Goal: Communication & Community: Answer question/provide support

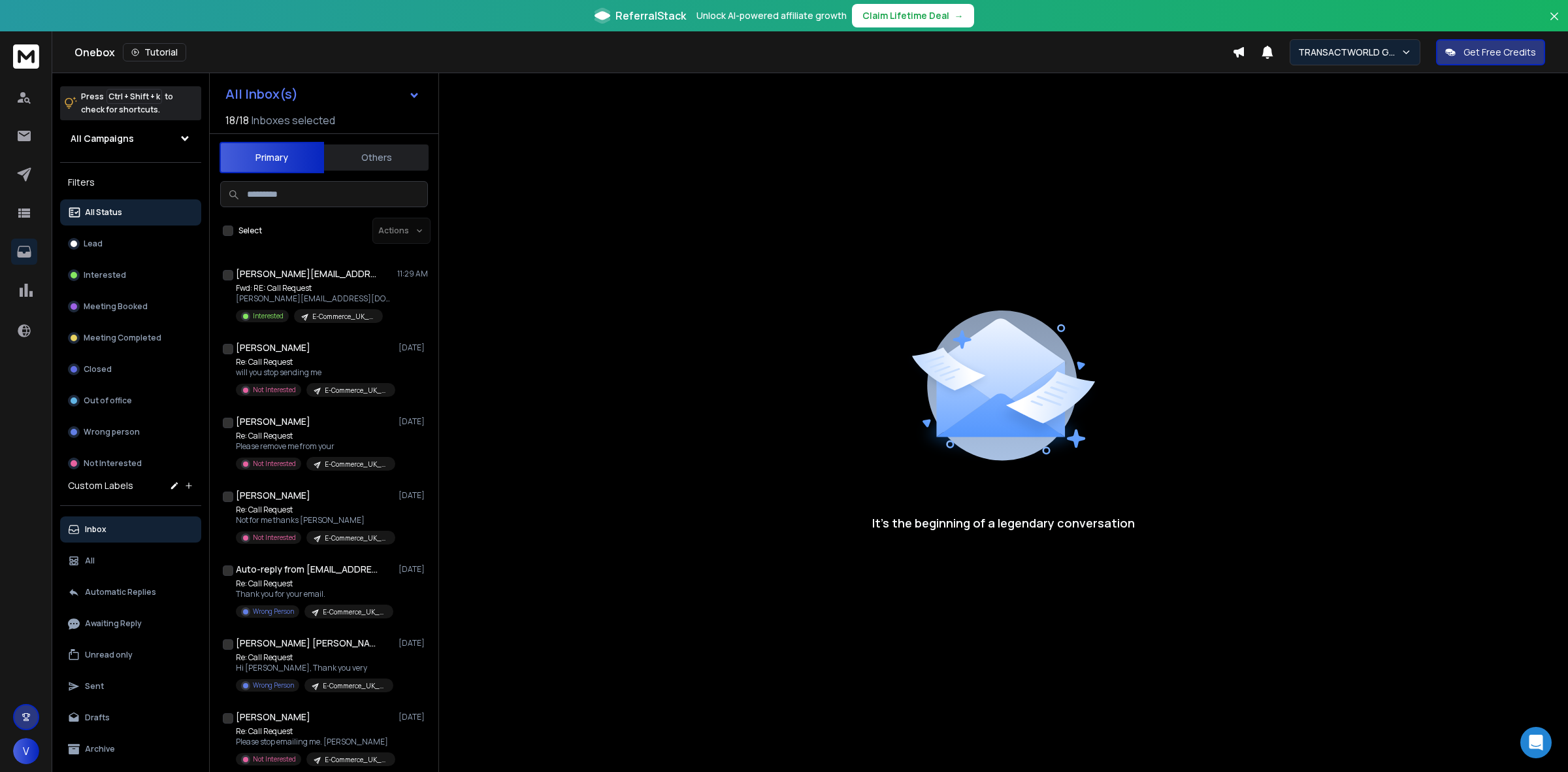
click at [1351, 58] on p "TRANSACTWORLD GROUP" at bounding box center [1350, 52] width 103 height 13
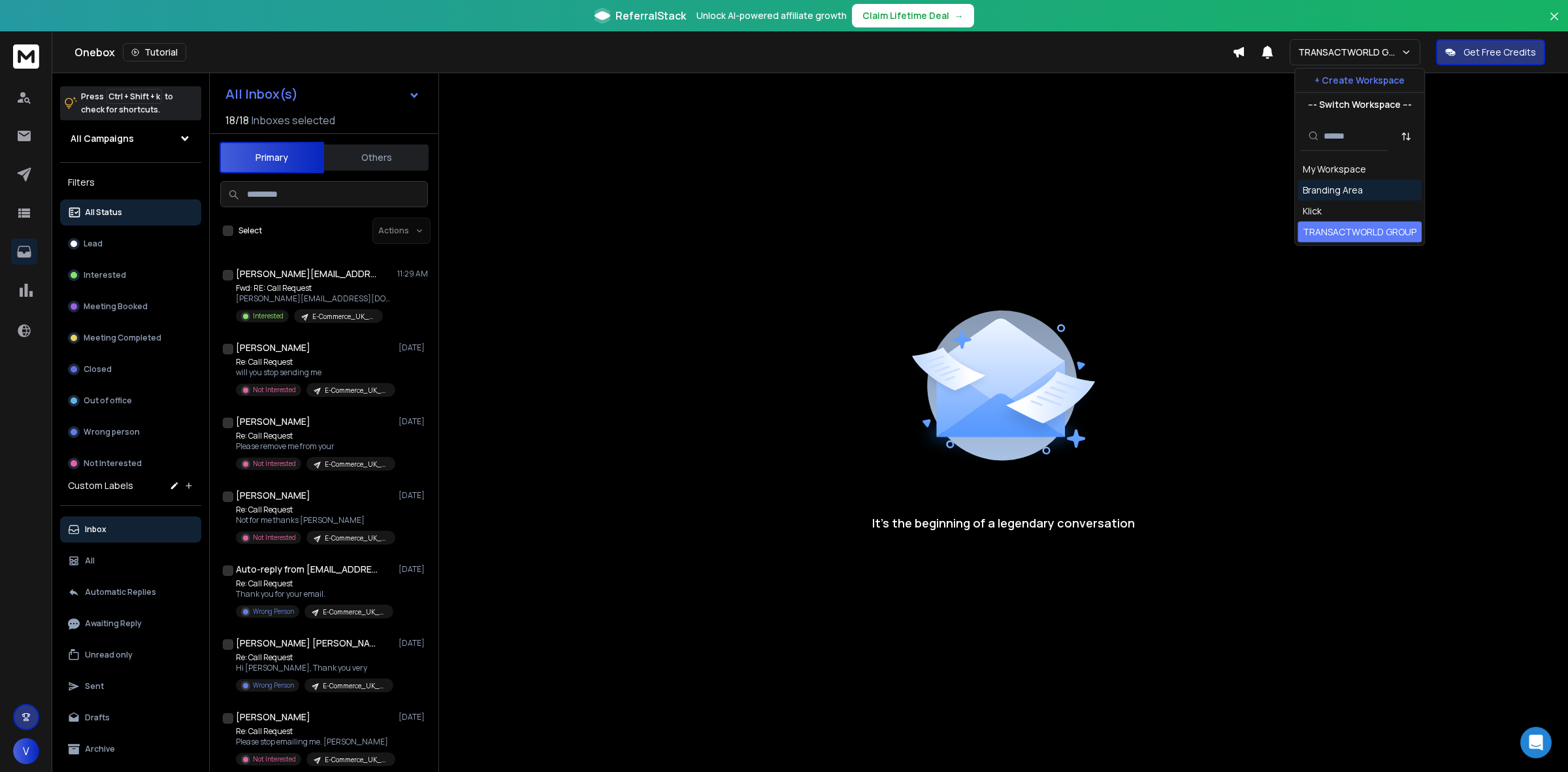
click at [1342, 190] on div "Branding Area" at bounding box center [1333, 190] width 60 height 13
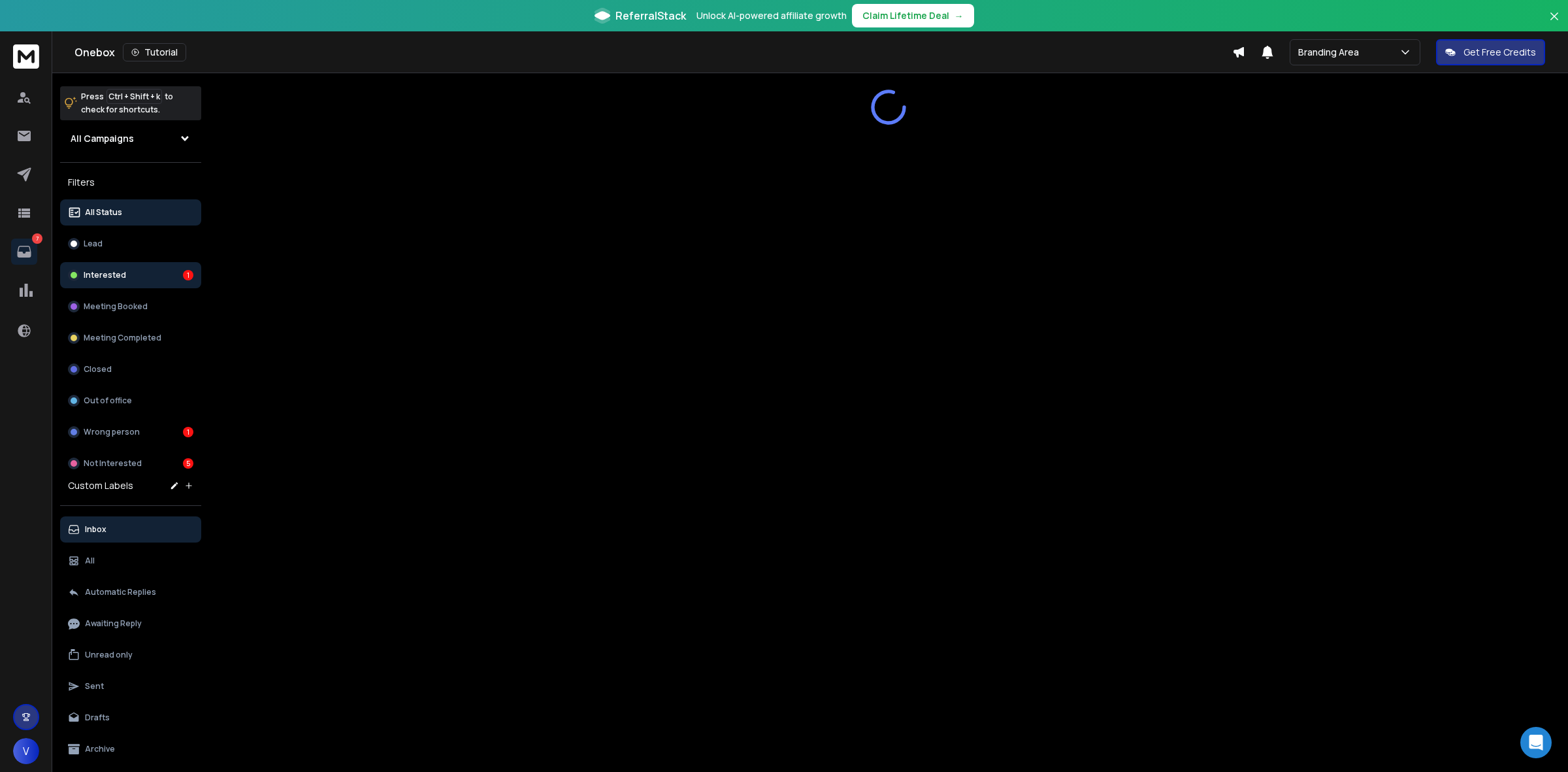
click at [135, 276] on button "Interested 1" at bounding box center [131, 275] width 141 height 26
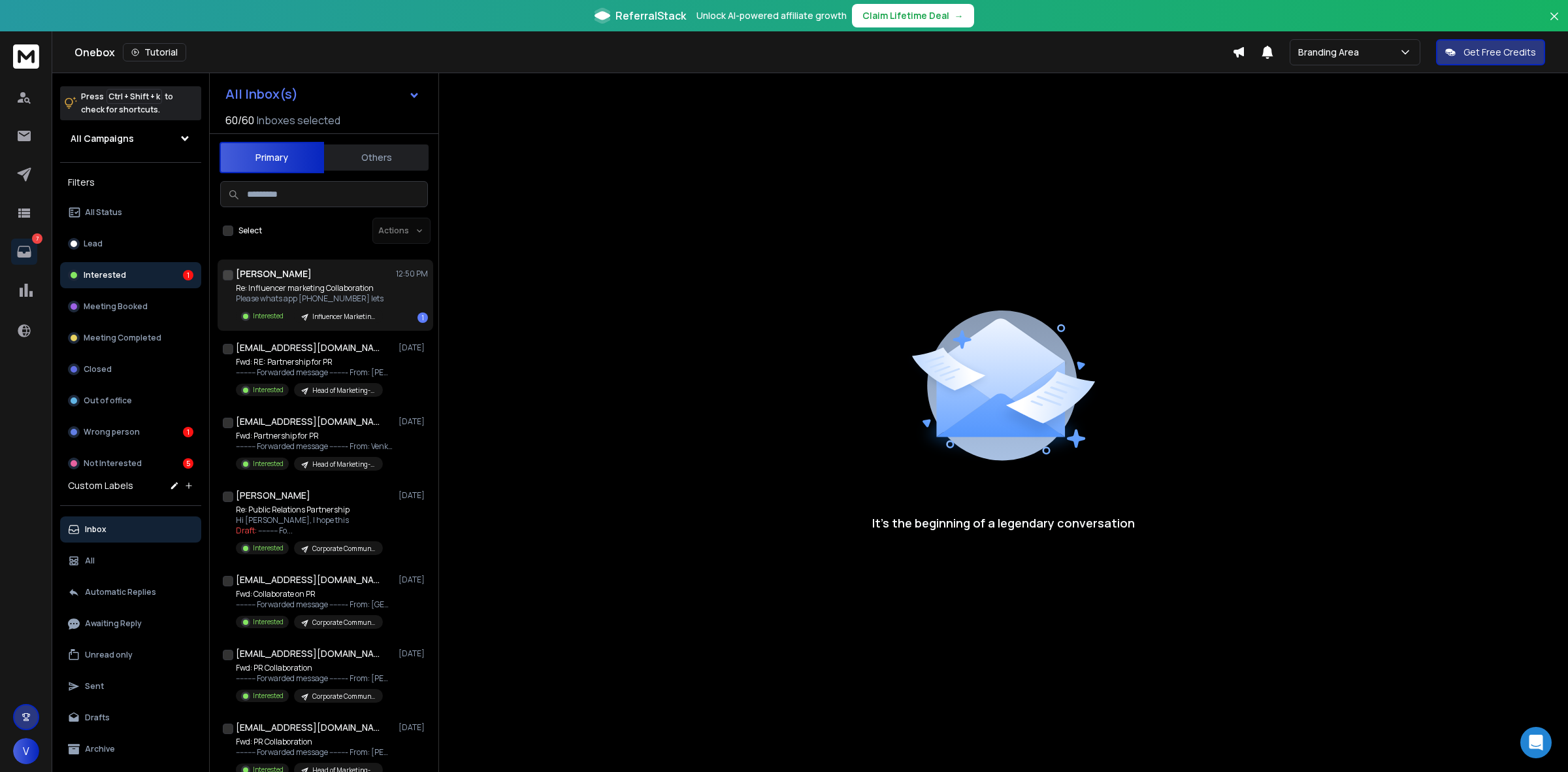
click at [377, 299] on p "Please whats app +91-888951119 lets" at bounding box center [309, 299] width 148 height 10
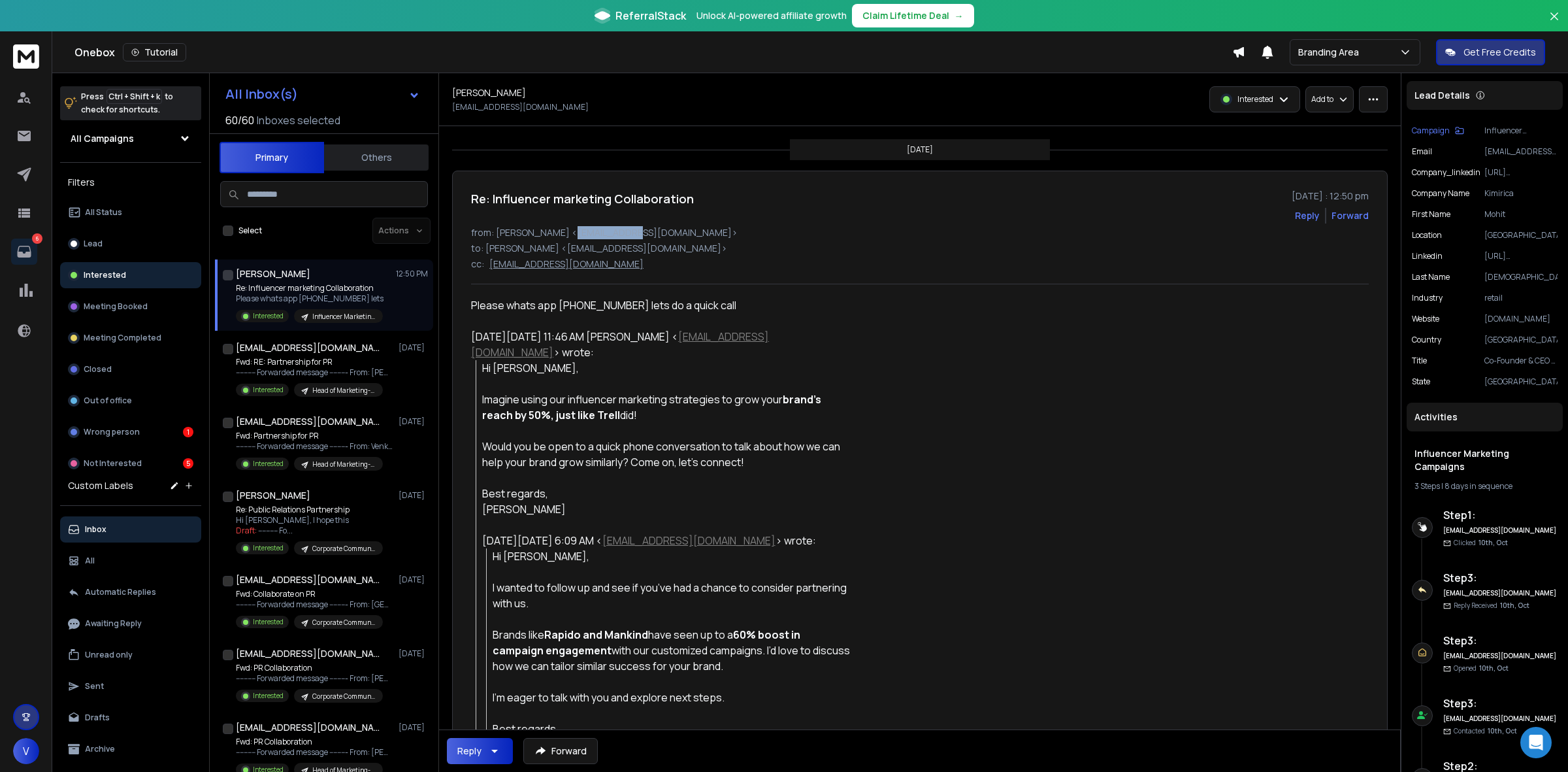
drag, startPoint x: 564, startPoint y: 229, endPoint x: 616, endPoint y: 234, distance: 52.2
click at [616, 234] on p "from: Mohit Jain <mj@kimirica.com>" at bounding box center [920, 233] width 898 height 13
copy p "kimirica.com"
click at [1341, 219] on div "Forward" at bounding box center [1350, 215] width 37 height 13
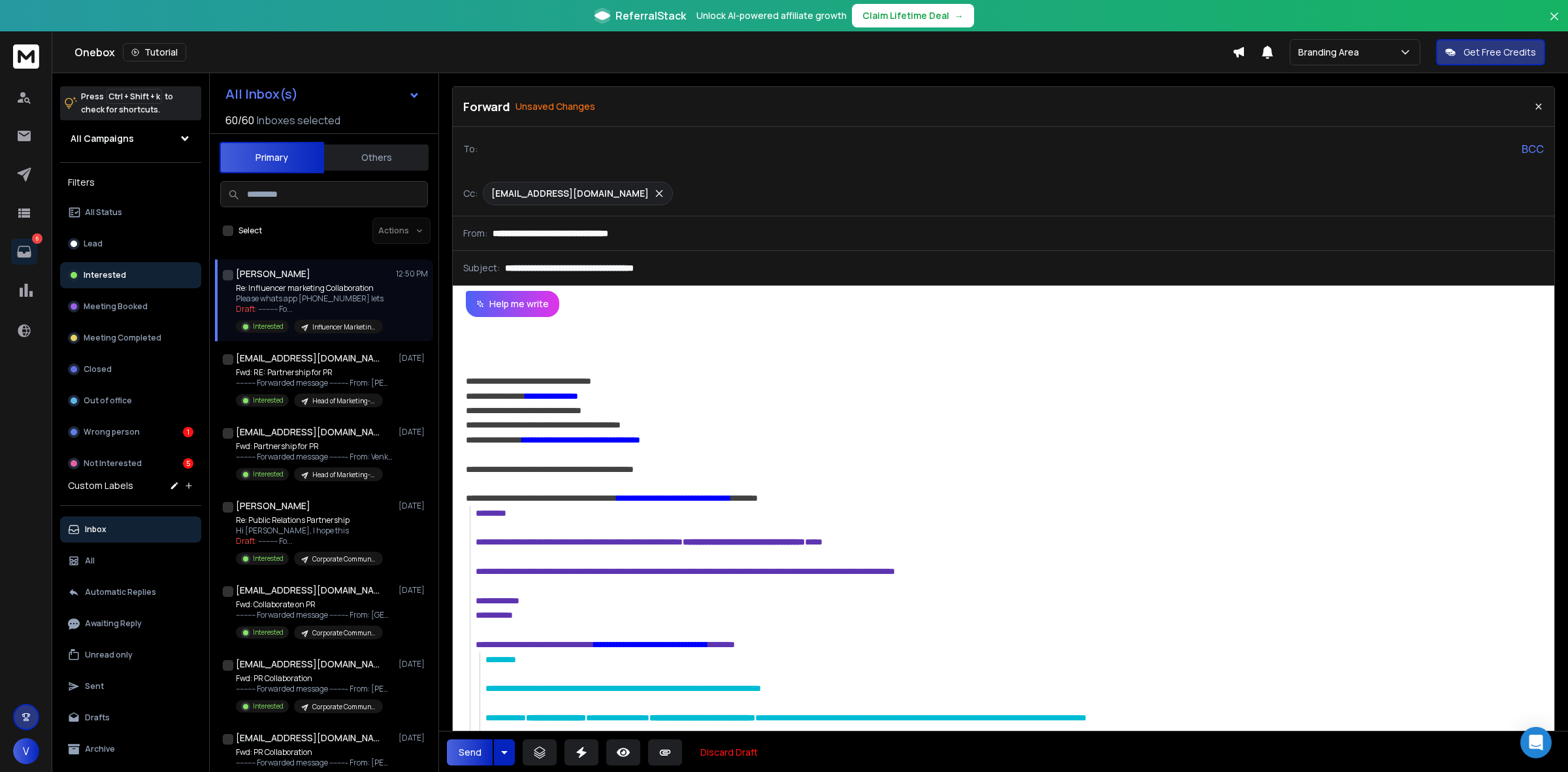
click at [513, 131] on div "To: BCC" at bounding box center [1004, 149] width 1102 height 44
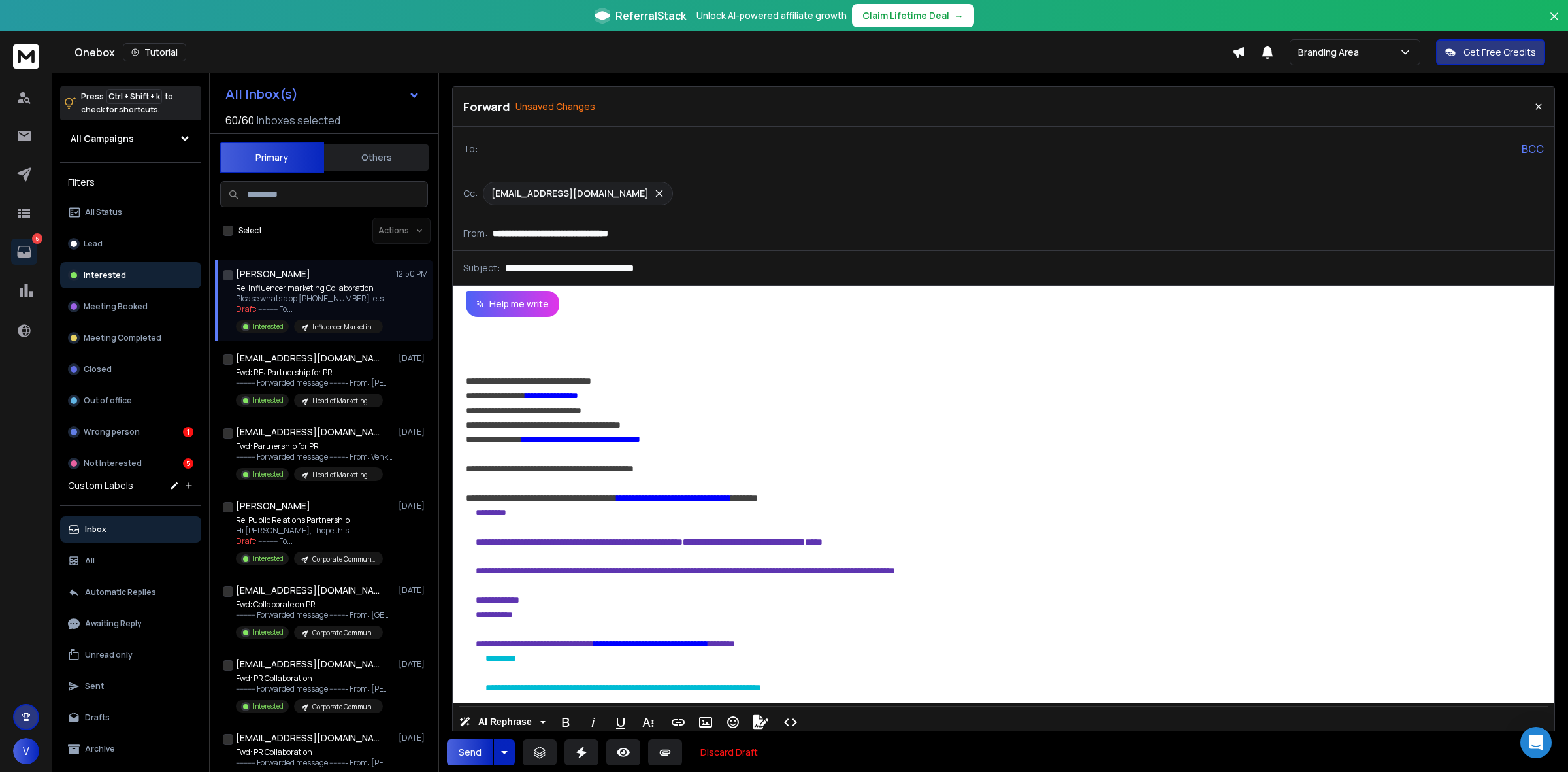
click at [517, 145] on input at bounding box center [529, 149] width 92 height 24
type input "**********"
click at [730, 154] on div "**********" at bounding box center [1000, 149] width 1034 height 24
click at [730, 144] on input at bounding box center [724, 149] width 92 height 24
type input "**********"
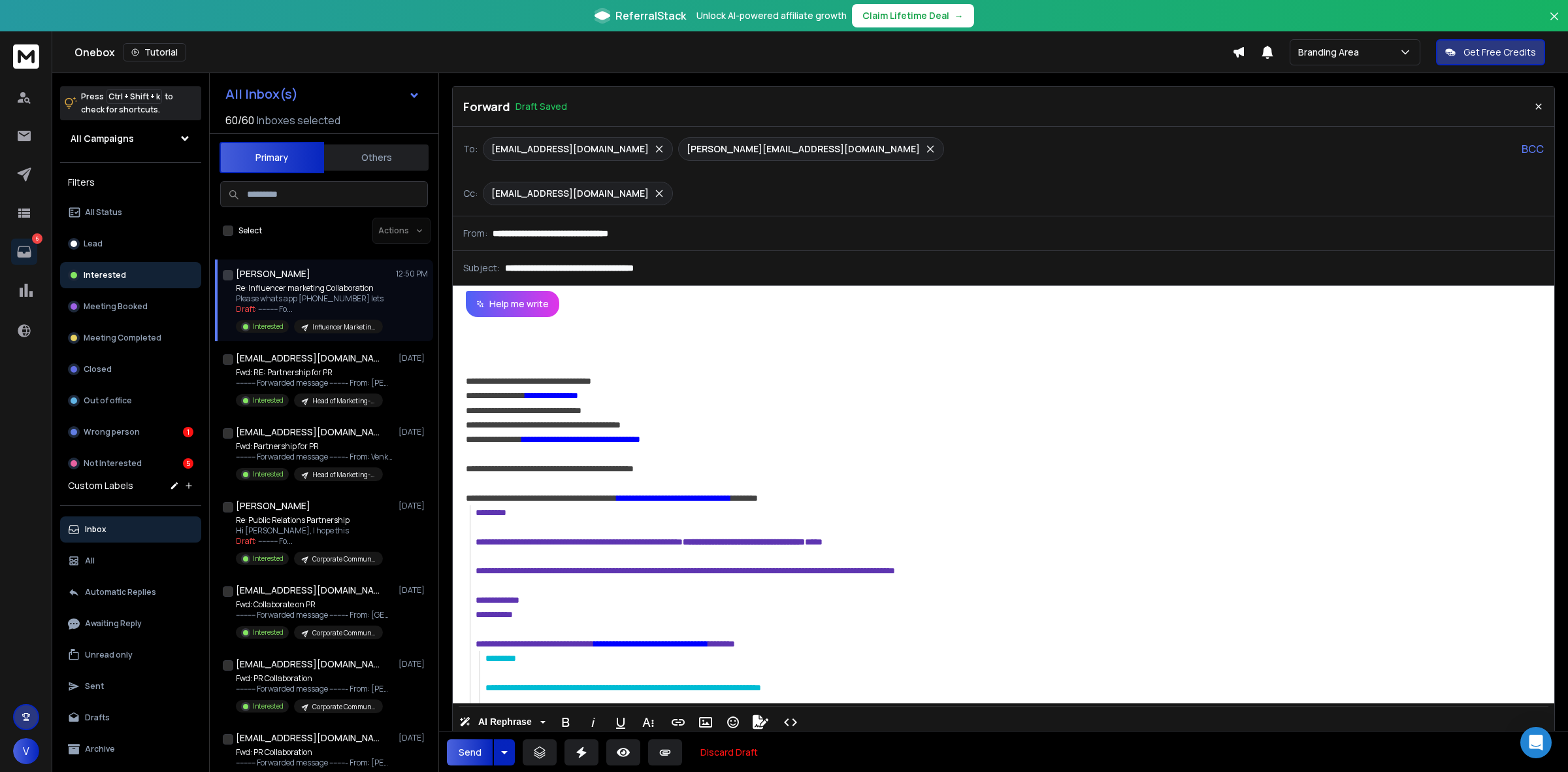
click at [468, 755] on button "Send" at bounding box center [470, 752] width 46 height 26
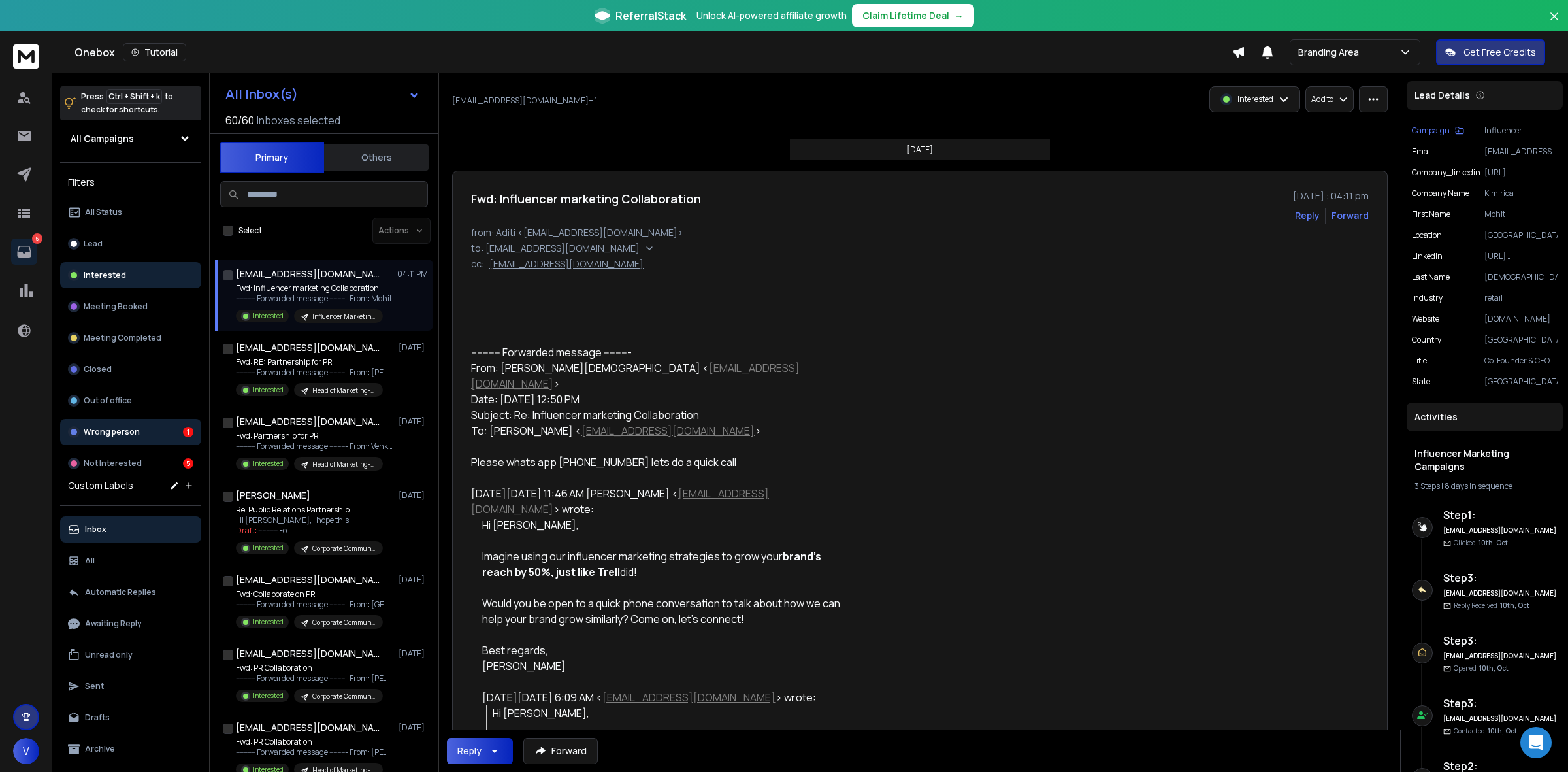
click at [122, 427] on p "Wrong person" at bounding box center [112, 432] width 56 height 10
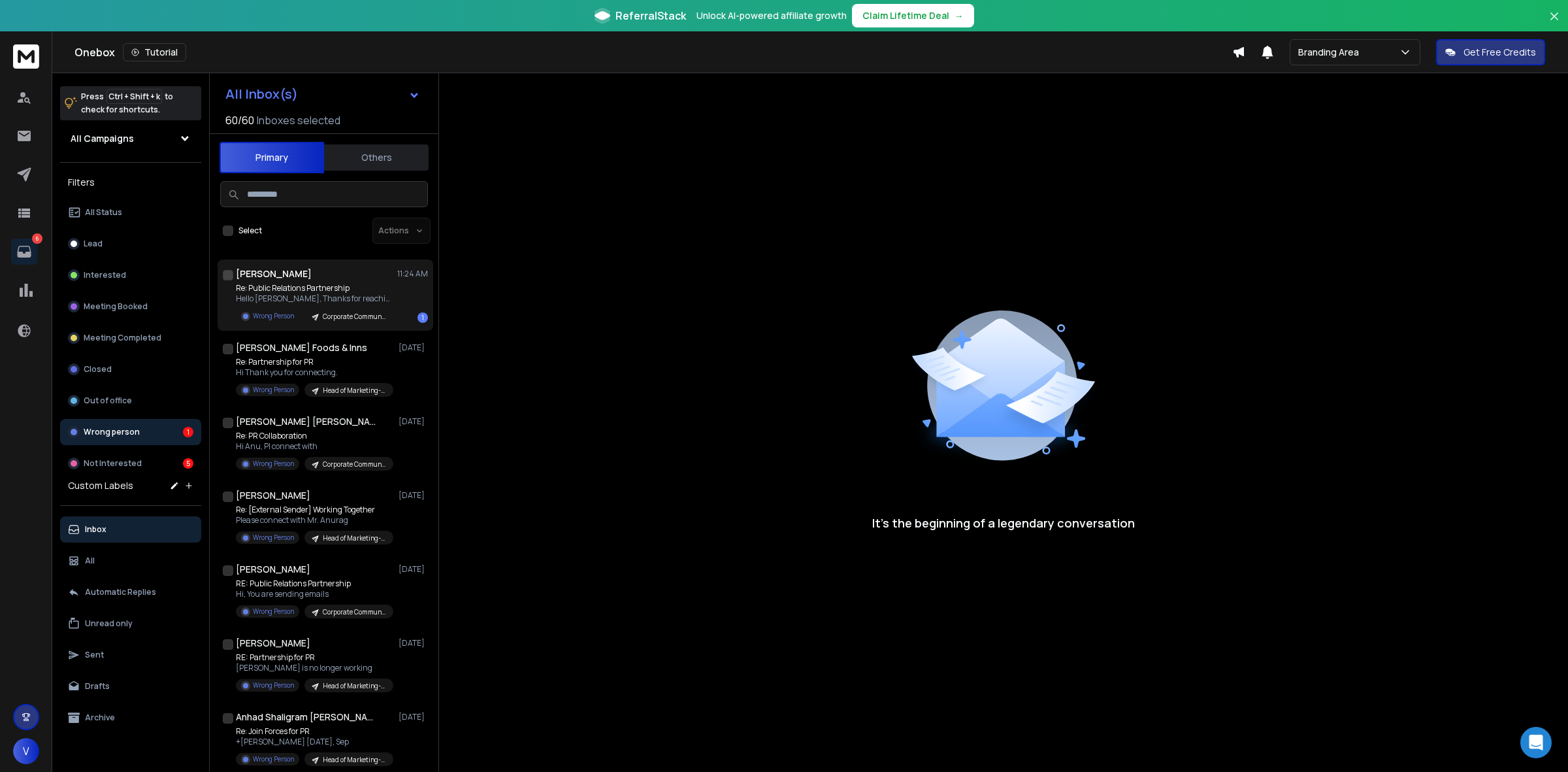
click at [285, 279] on h1 "Deepa DEVI" at bounding box center [274, 274] width 76 height 13
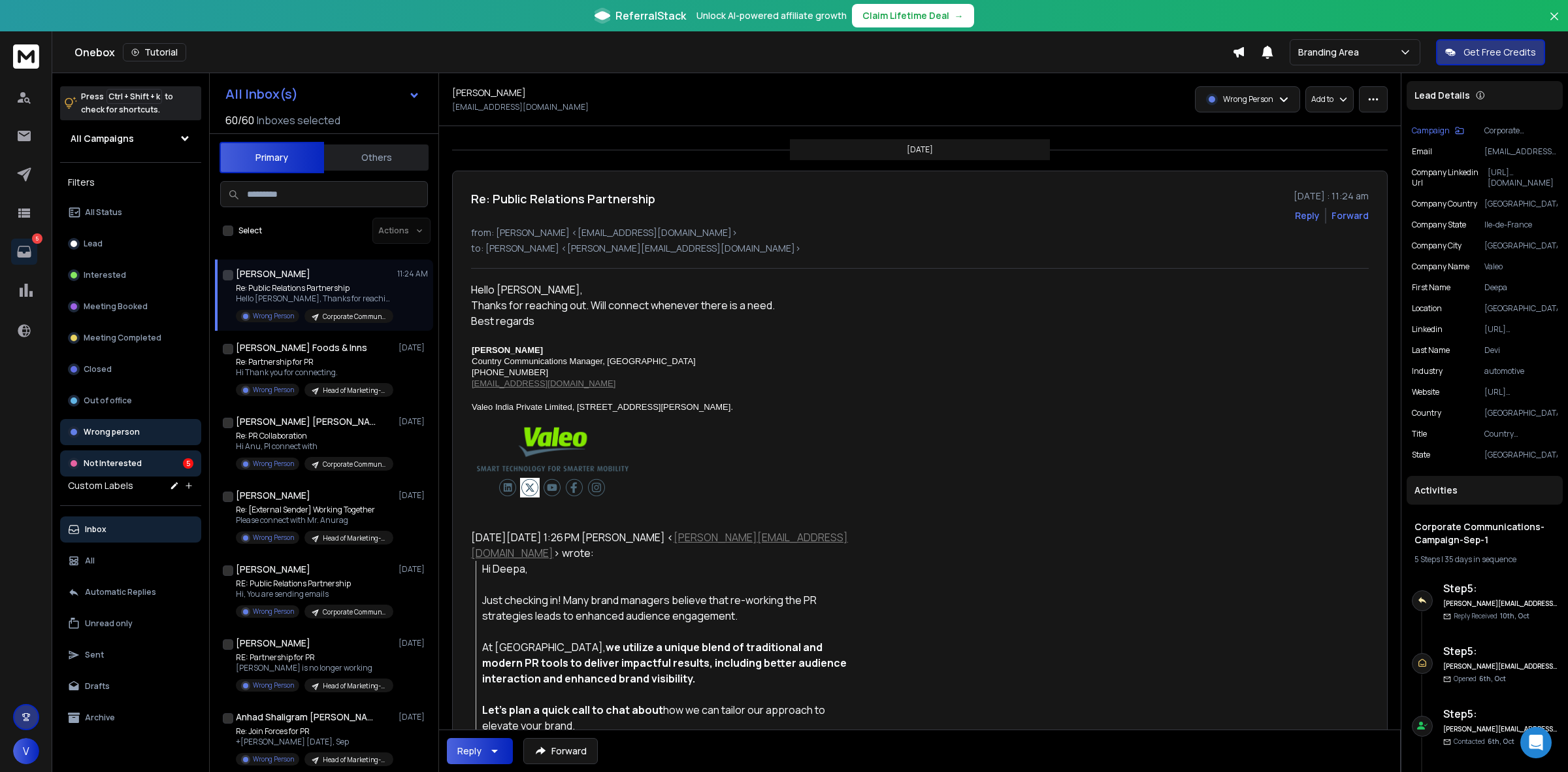
click at [107, 462] on p "Not Interested" at bounding box center [112, 463] width 58 height 10
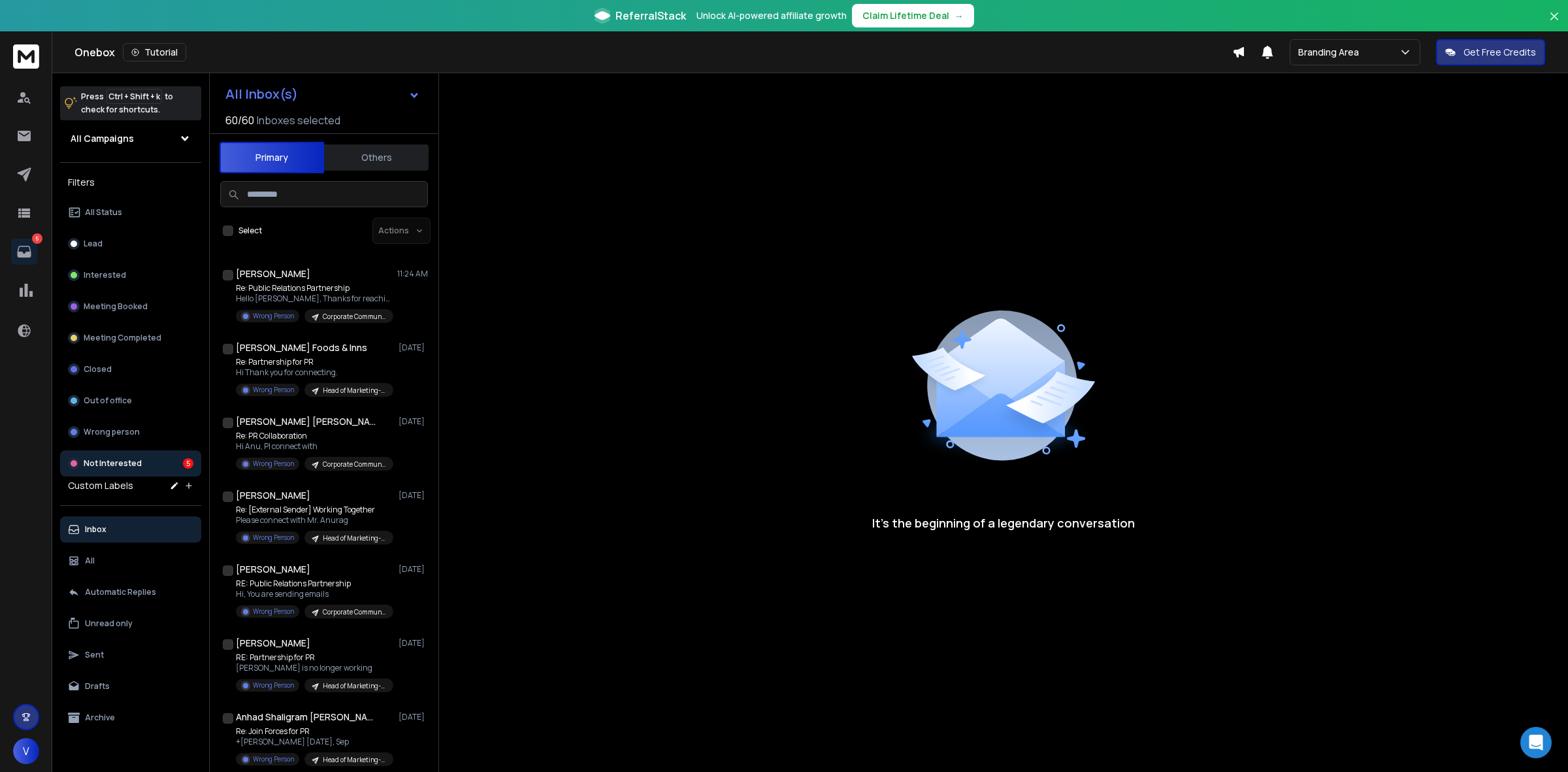
click at [103, 470] on button "Not Interested 5" at bounding box center [131, 463] width 141 height 26
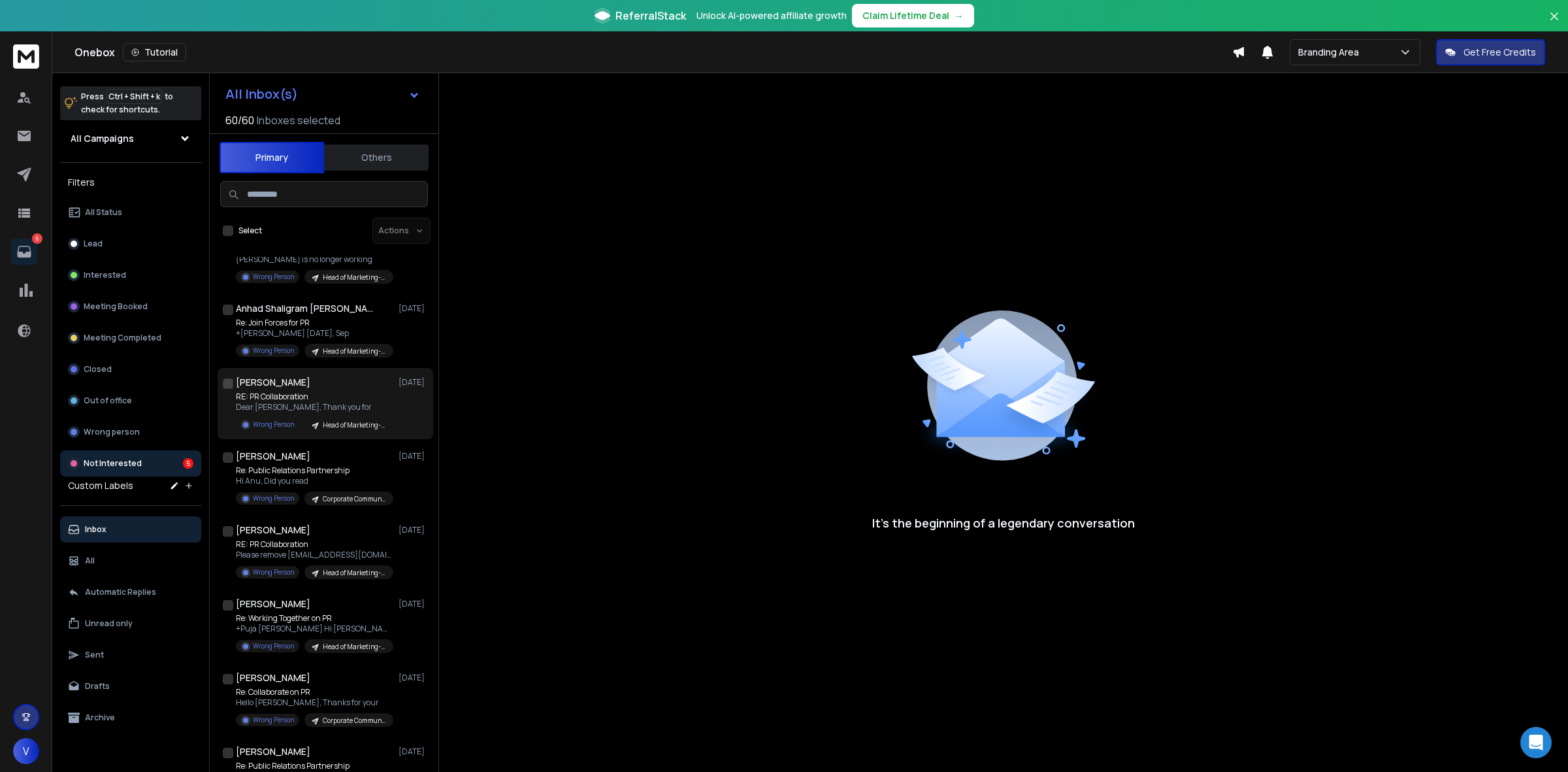
scroll to position [817, 0]
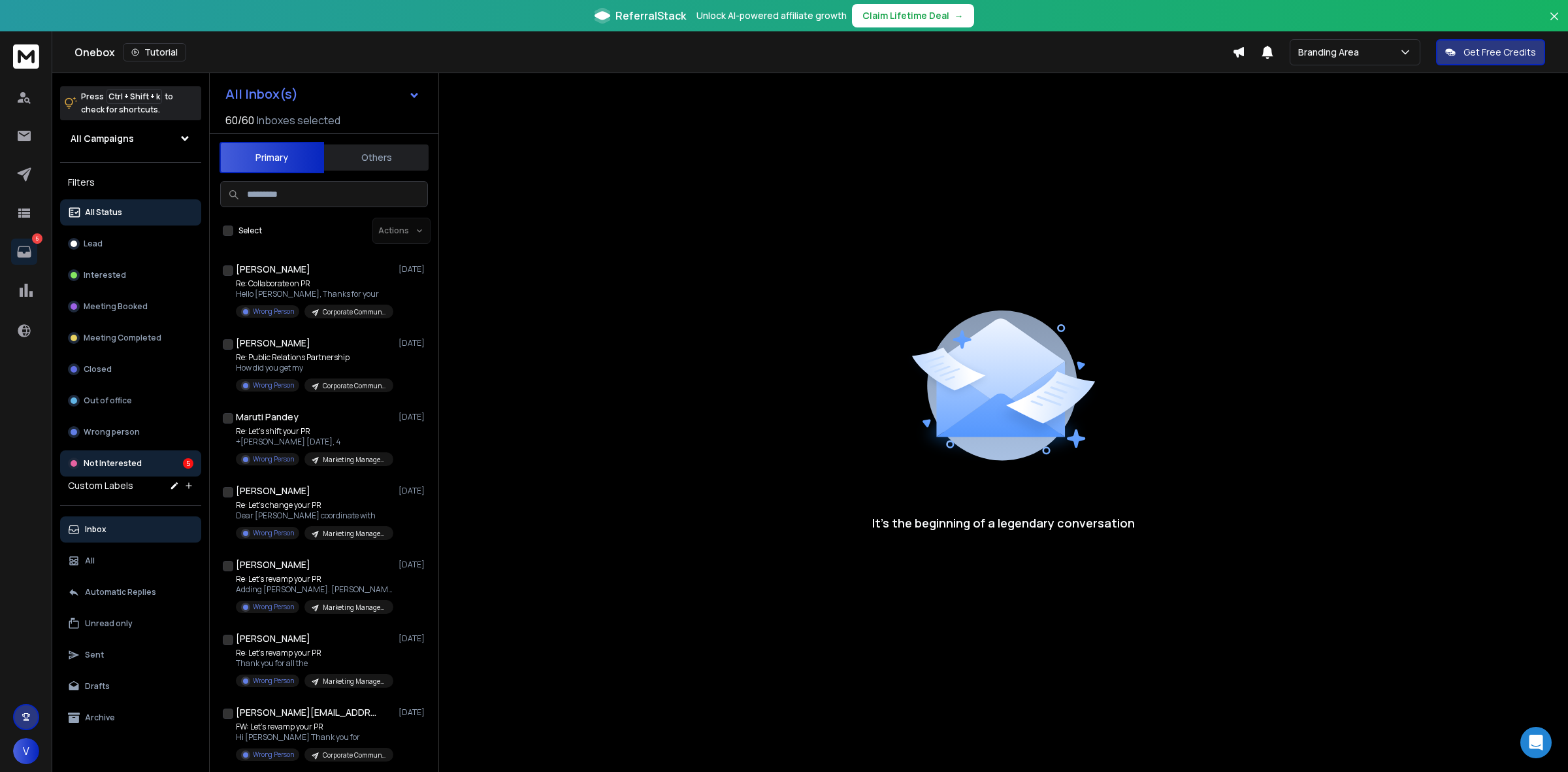
click at [105, 216] on p "All Status" at bounding box center [103, 212] width 37 height 10
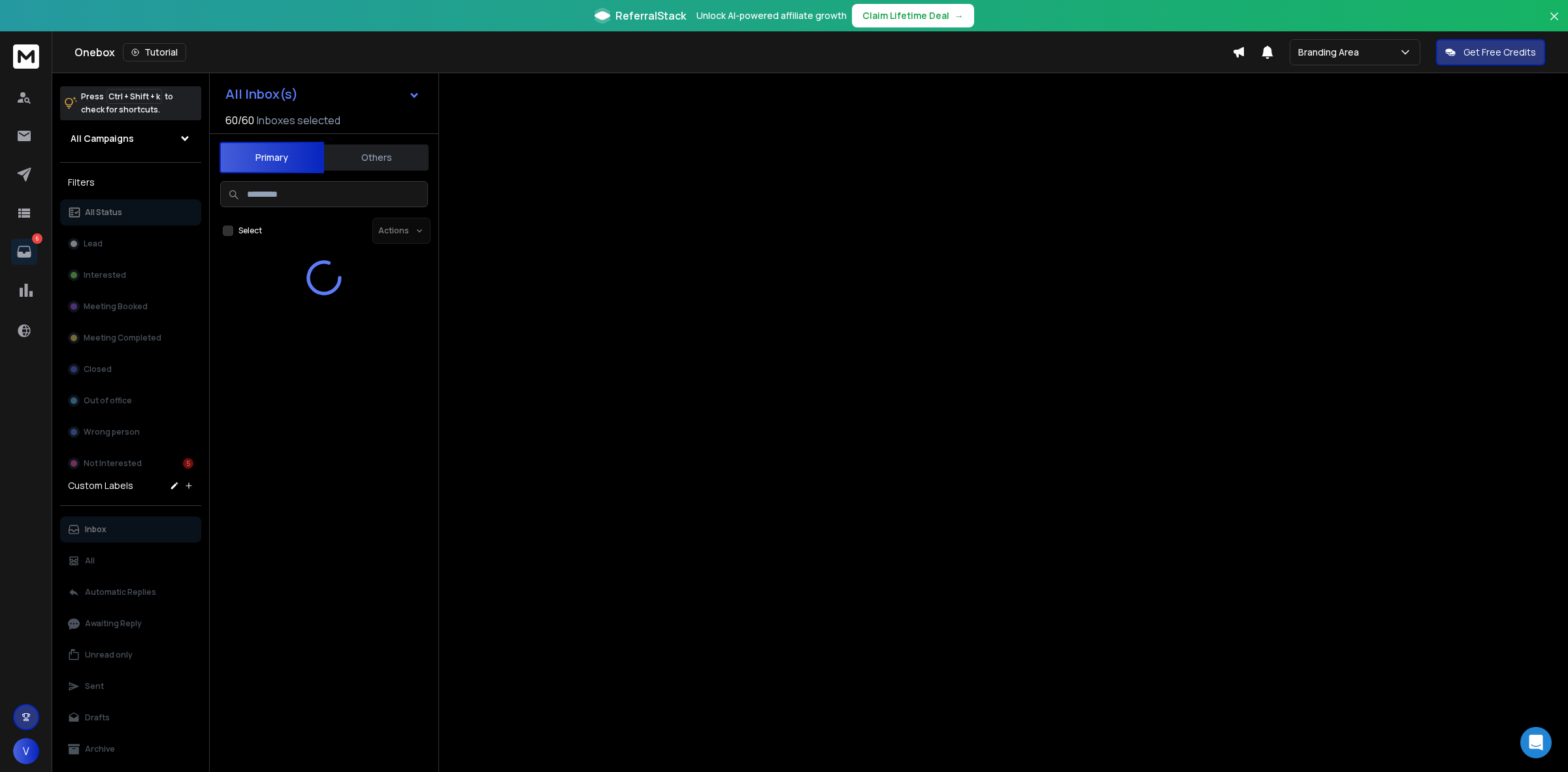
scroll to position [0, 0]
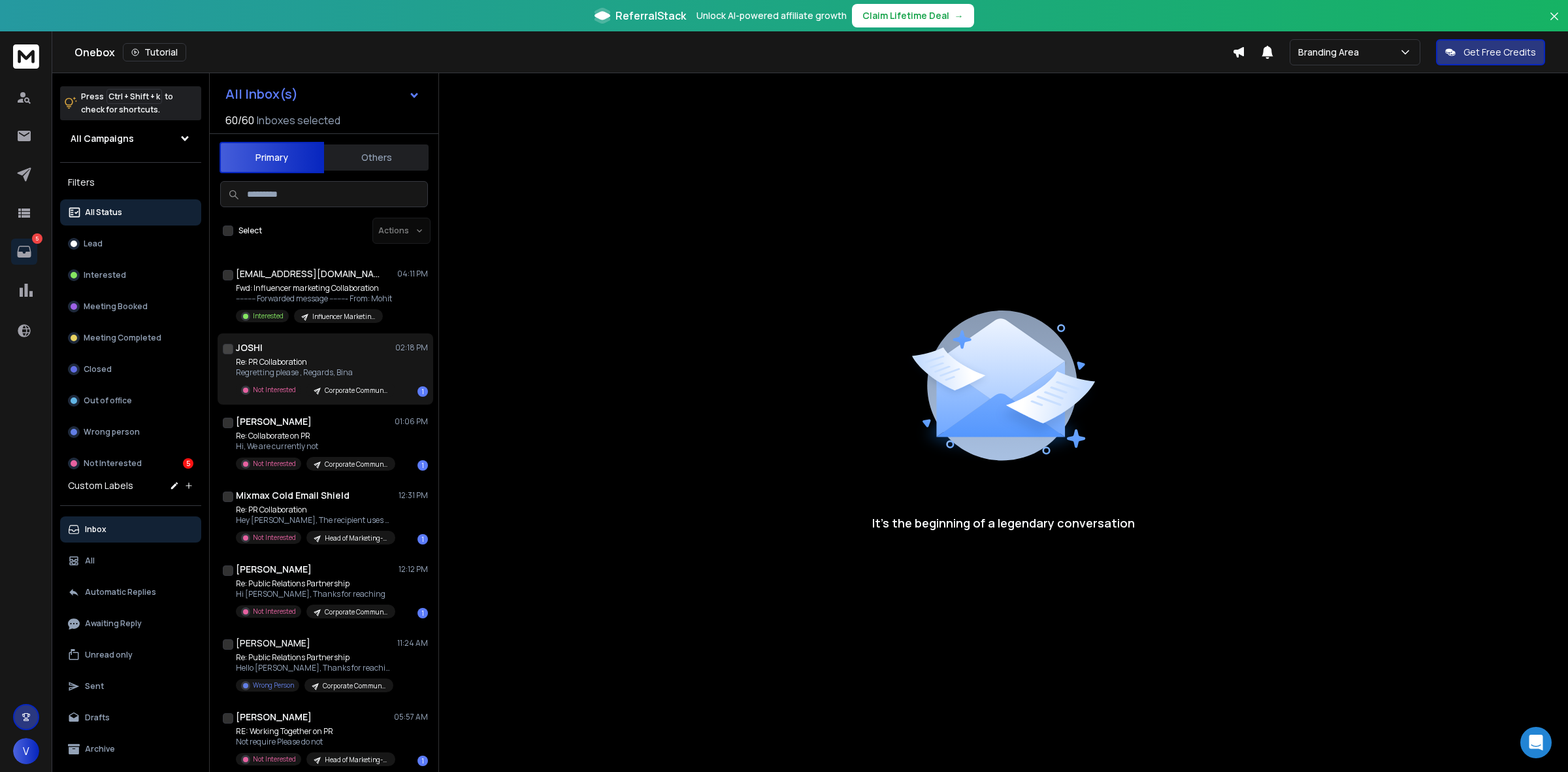
click at [336, 366] on p "Re: PR Collaboration" at bounding box center [314, 362] width 157 height 10
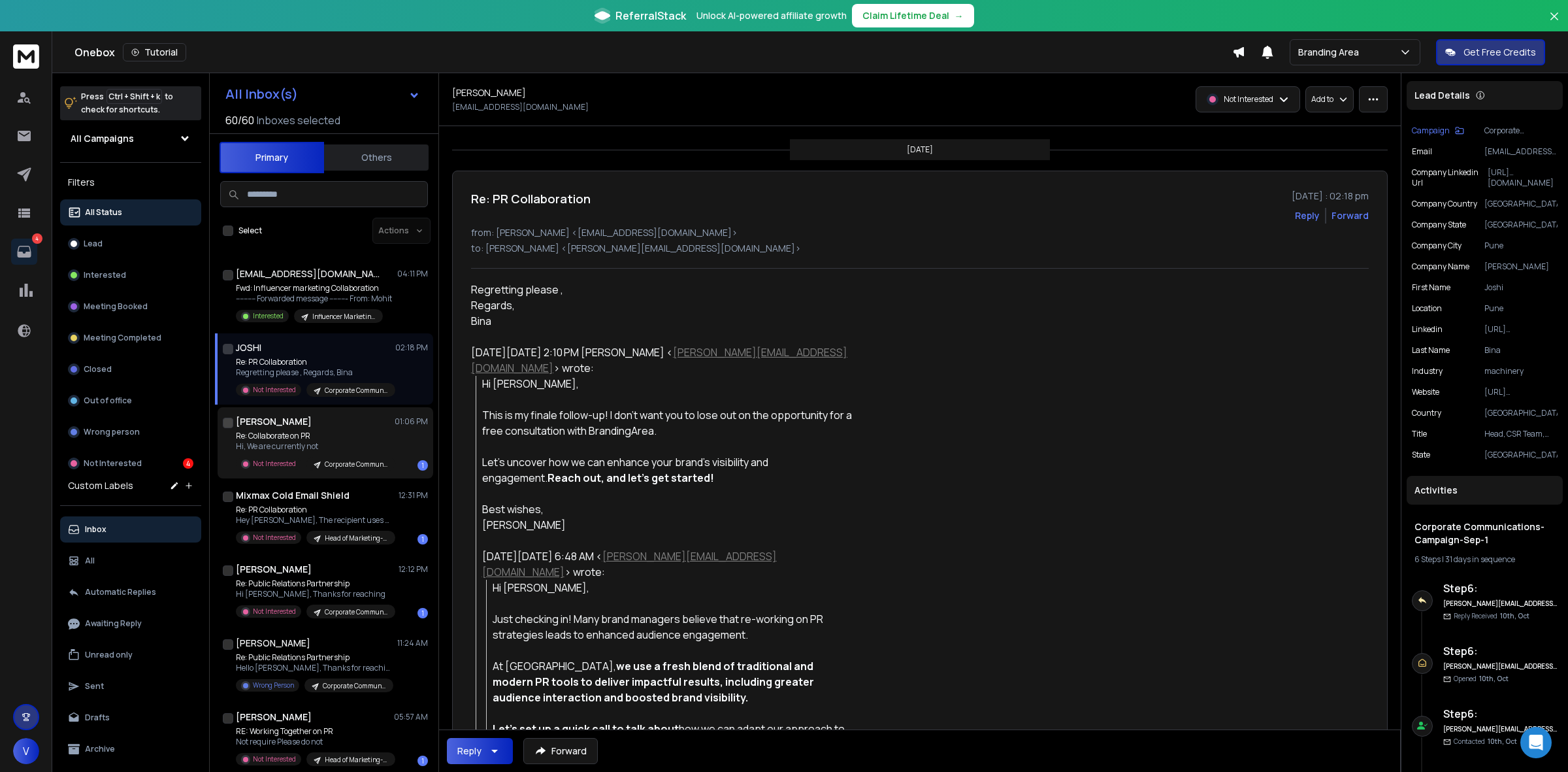
click at [360, 441] on p "Hi, We are currently not" at bounding box center [314, 446] width 157 height 10
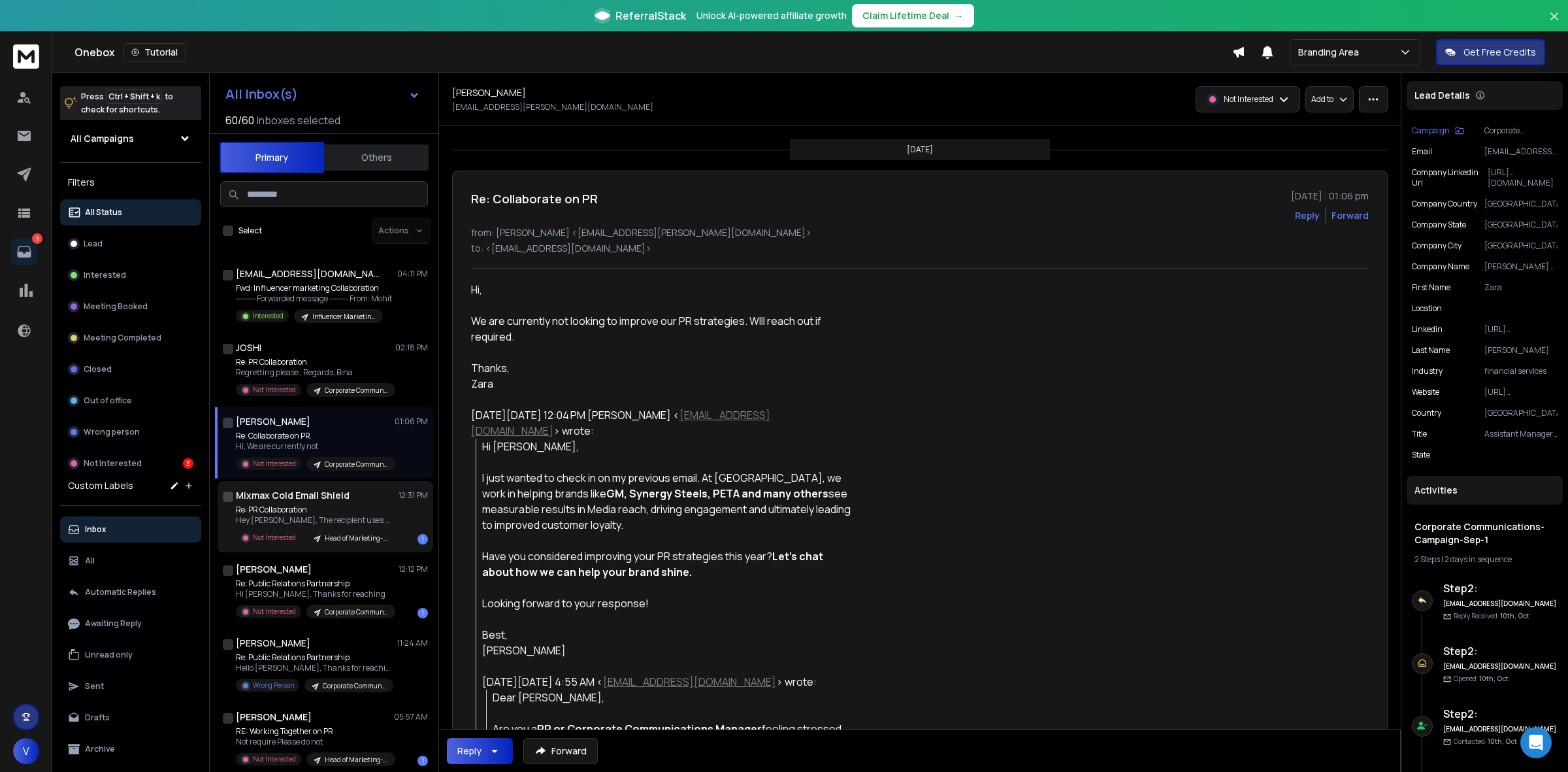
click at [344, 508] on p "Re: PR Collaboration" at bounding box center [314, 509] width 157 height 10
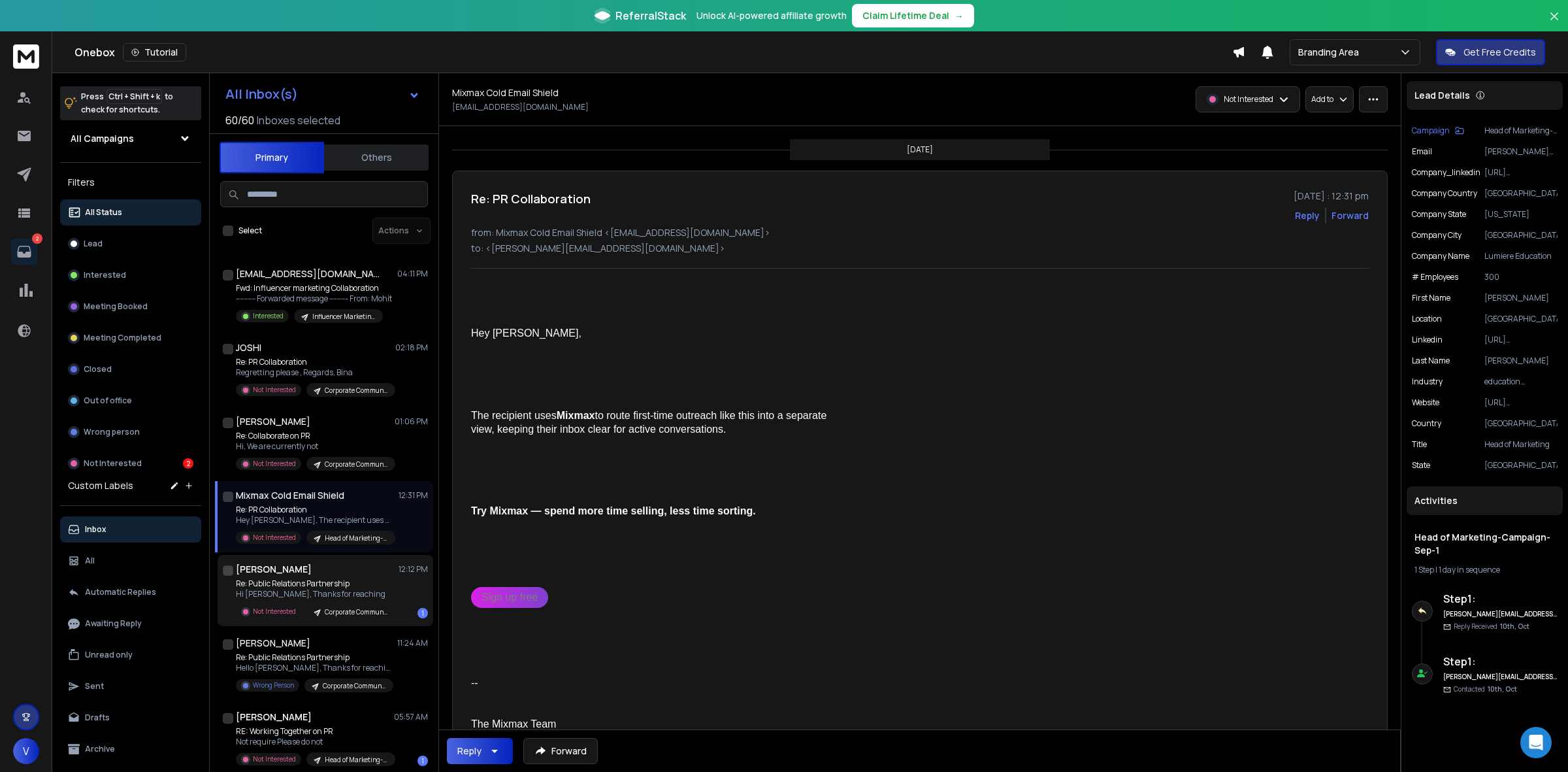
click at [324, 589] on p "Hi Aditi, Thanks for reaching" at bounding box center [314, 594] width 157 height 10
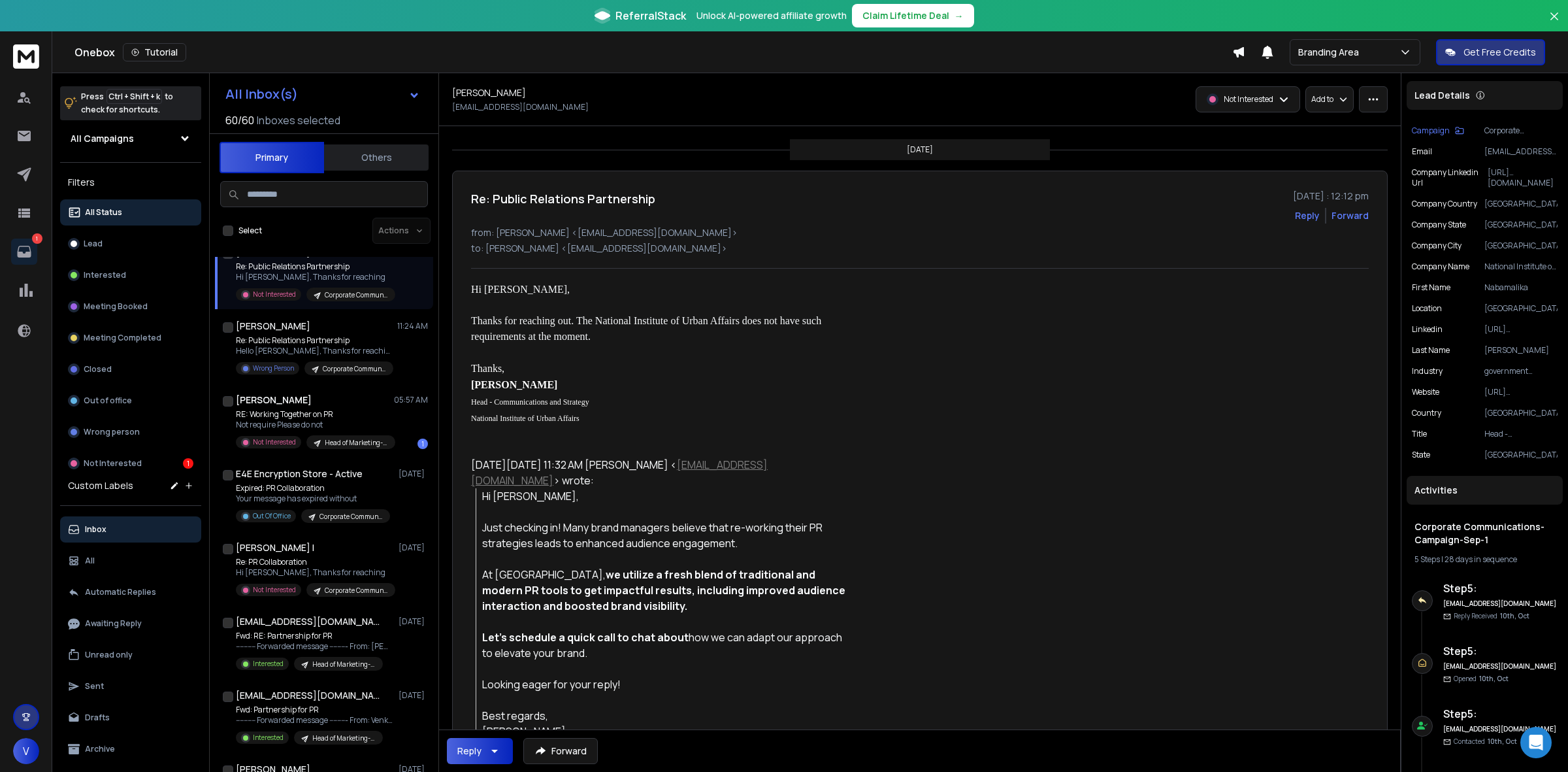
scroll to position [409, 0]
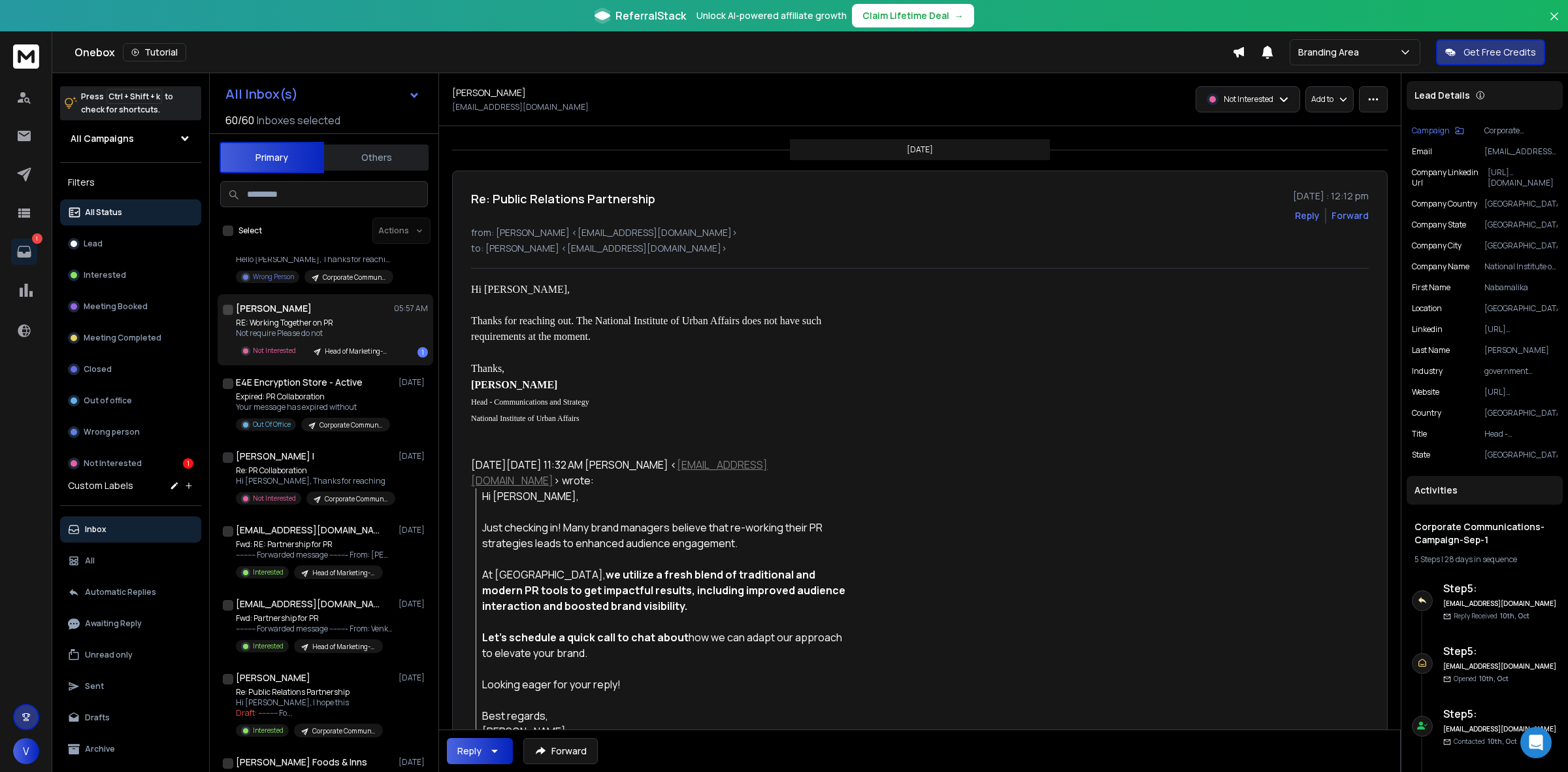
click at [342, 321] on p "RE: Working Together on PR" at bounding box center [314, 322] width 157 height 10
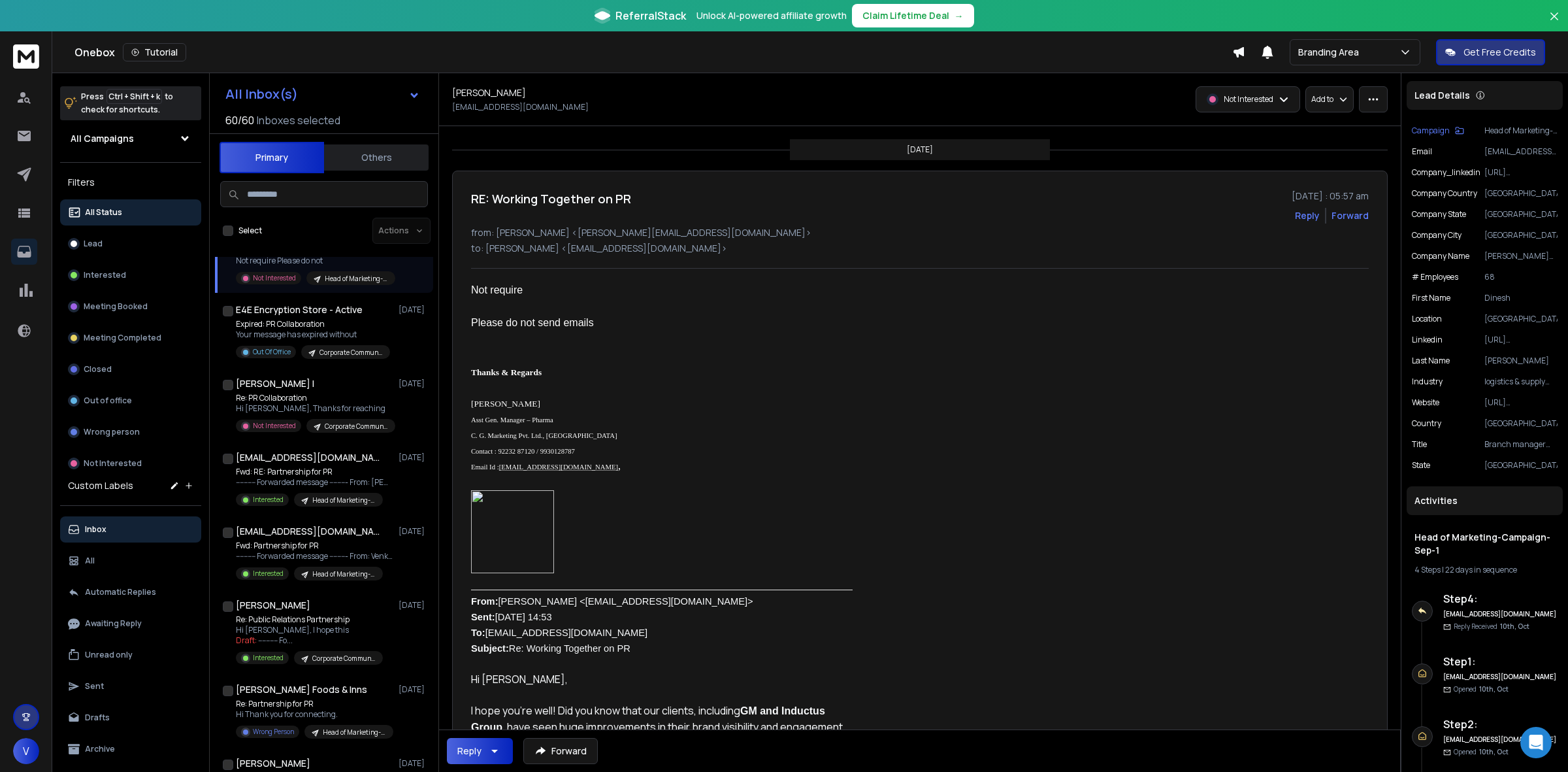
scroll to position [490, 0]
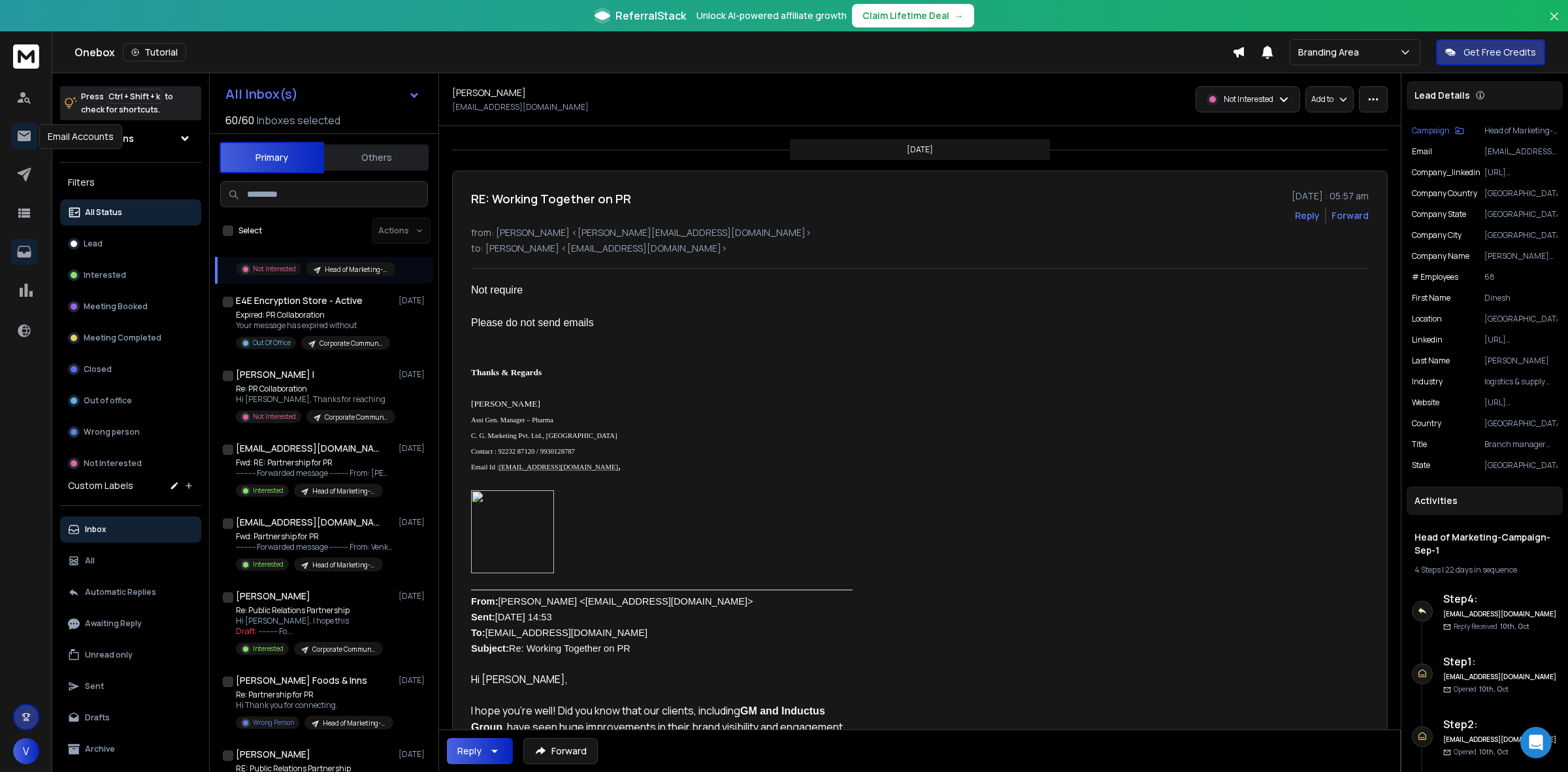
click at [28, 132] on icon at bounding box center [24, 135] width 13 height 10
